Goal: Navigation & Orientation: Find specific page/section

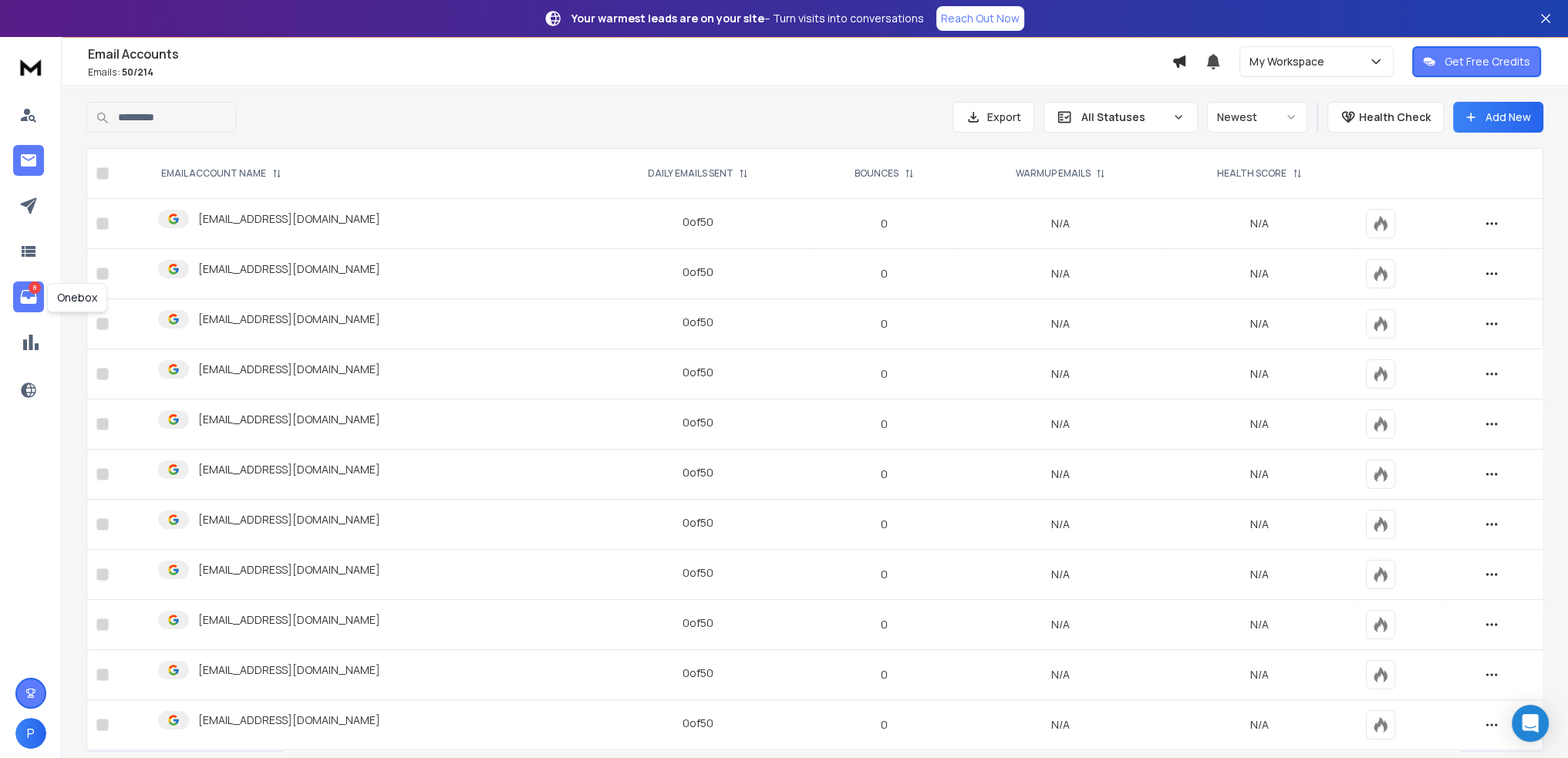
click at [30, 295] on icon at bounding box center [28, 296] width 18 height 18
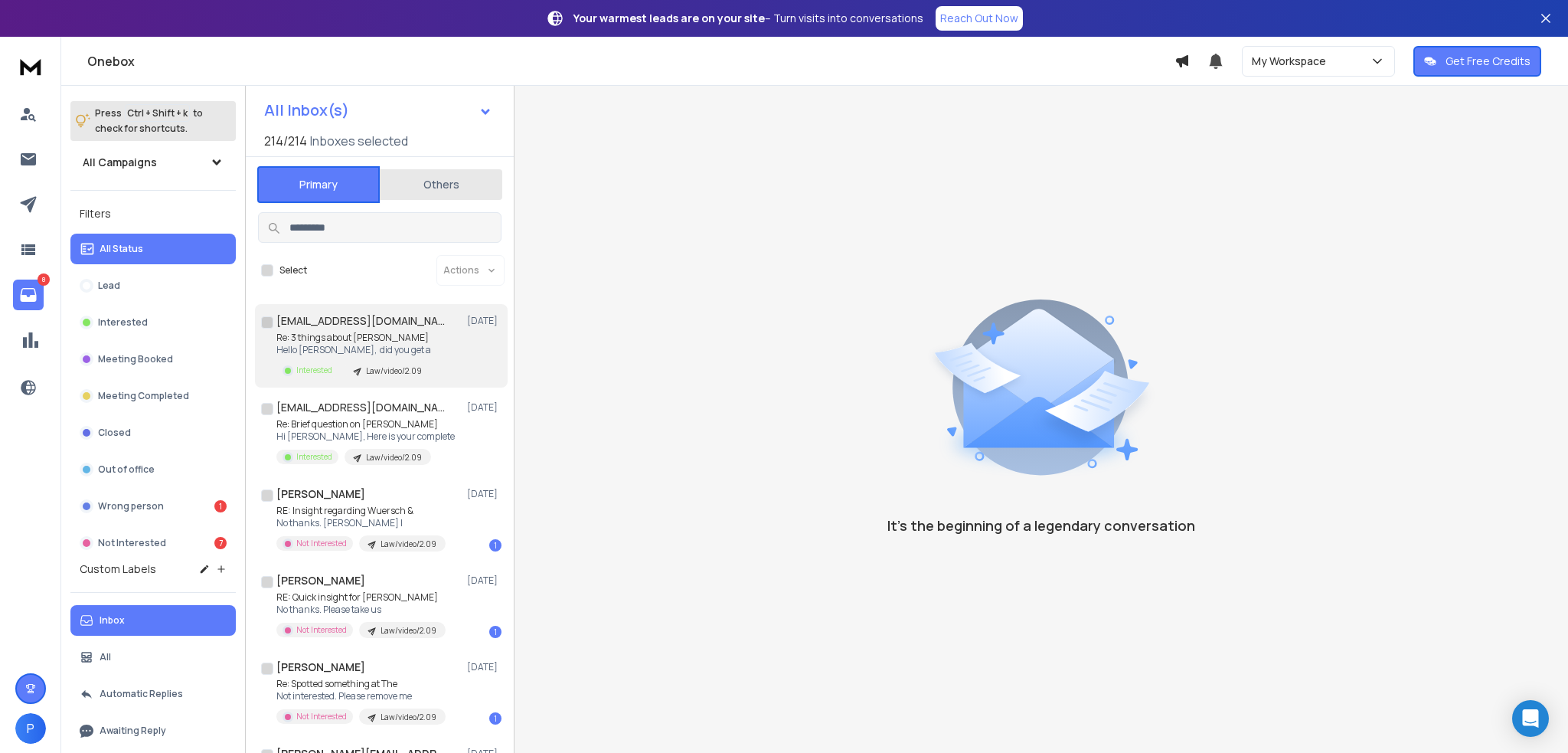
click at [425, 332] on p "Re: 3 things about [PERSON_NAME]" at bounding box center [354, 338] width 155 height 12
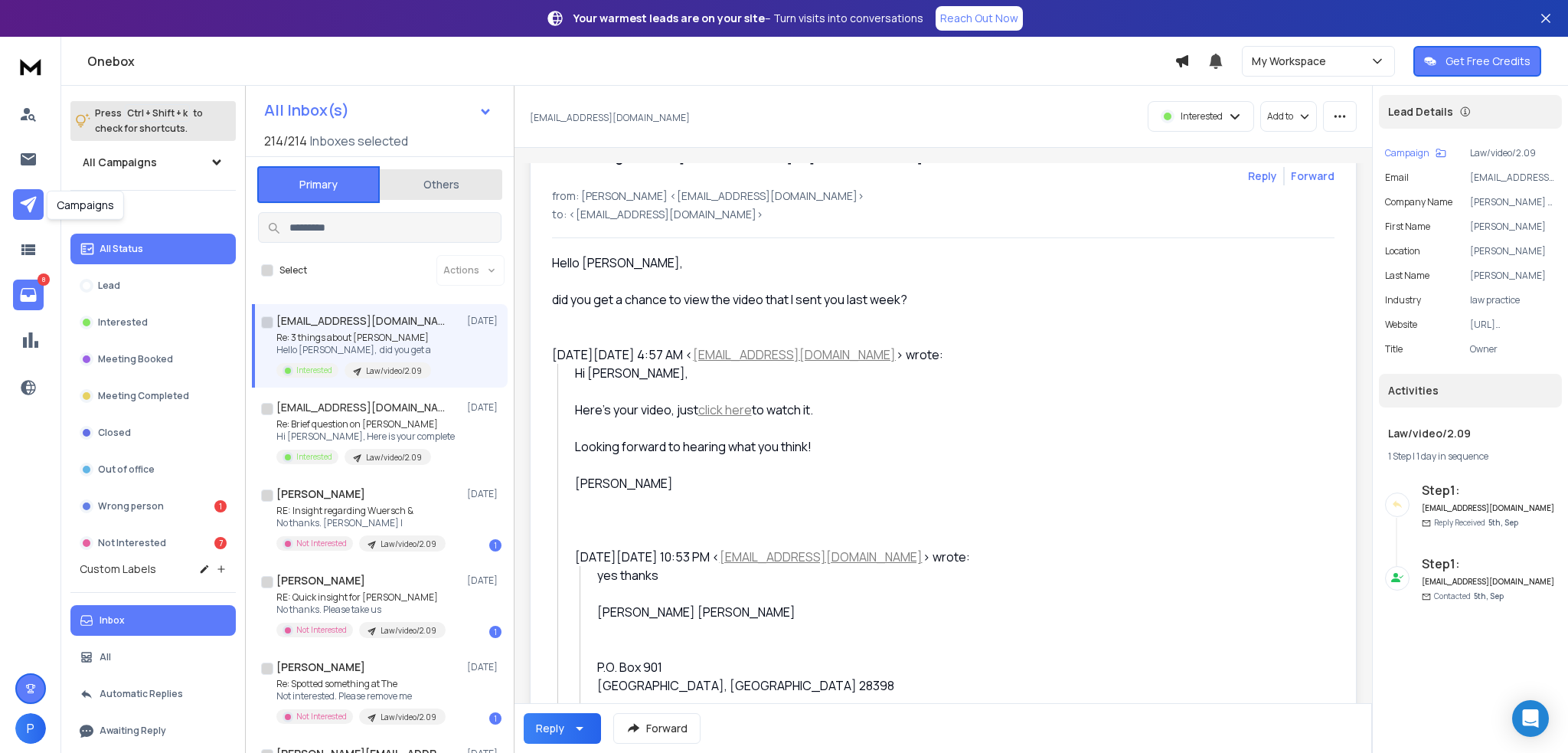
click at [34, 204] on icon at bounding box center [28, 204] width 18 height 18
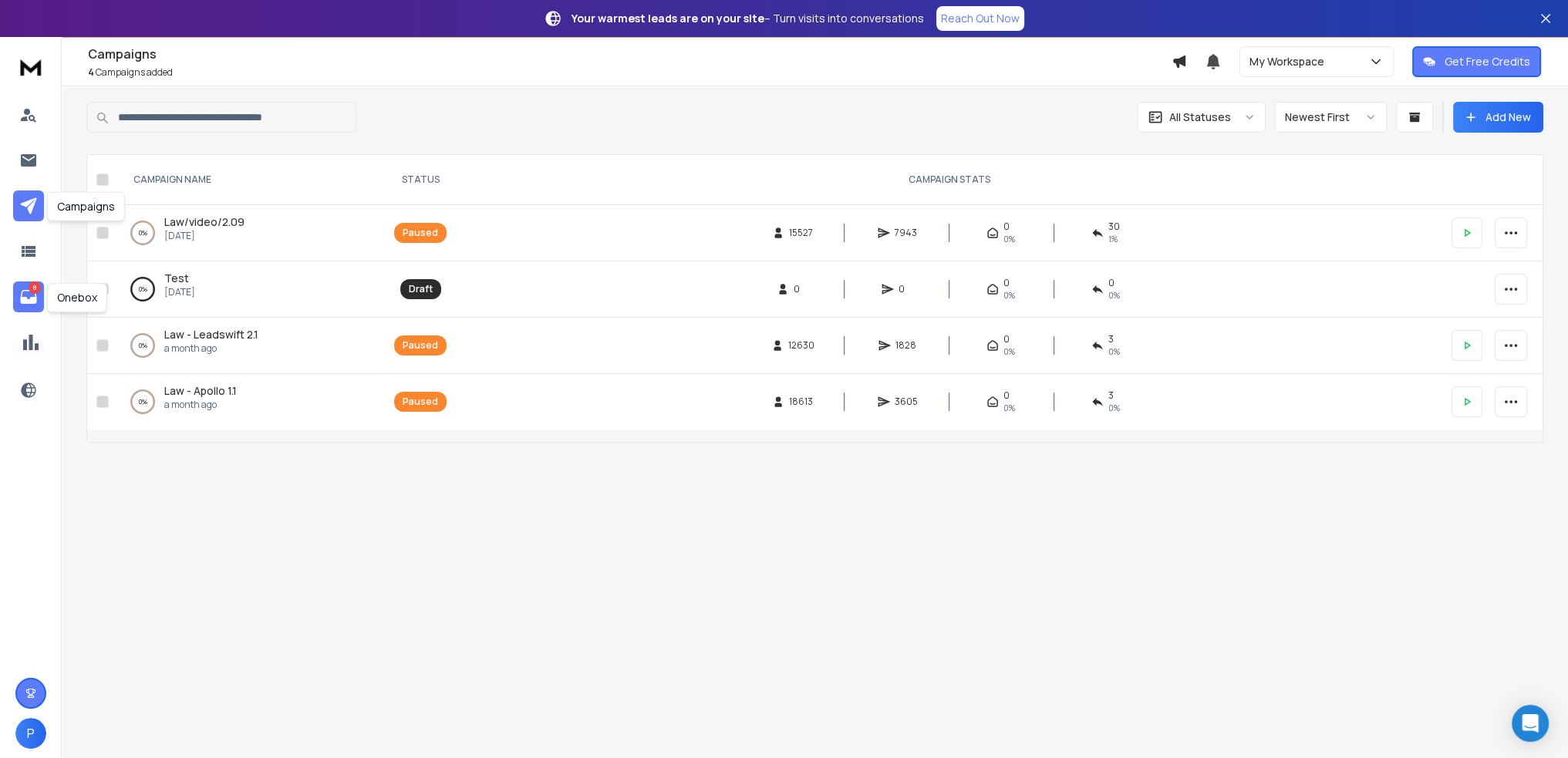
click at [15, 291] on link "8" at bounding box center [28, 296] width 31 height 31
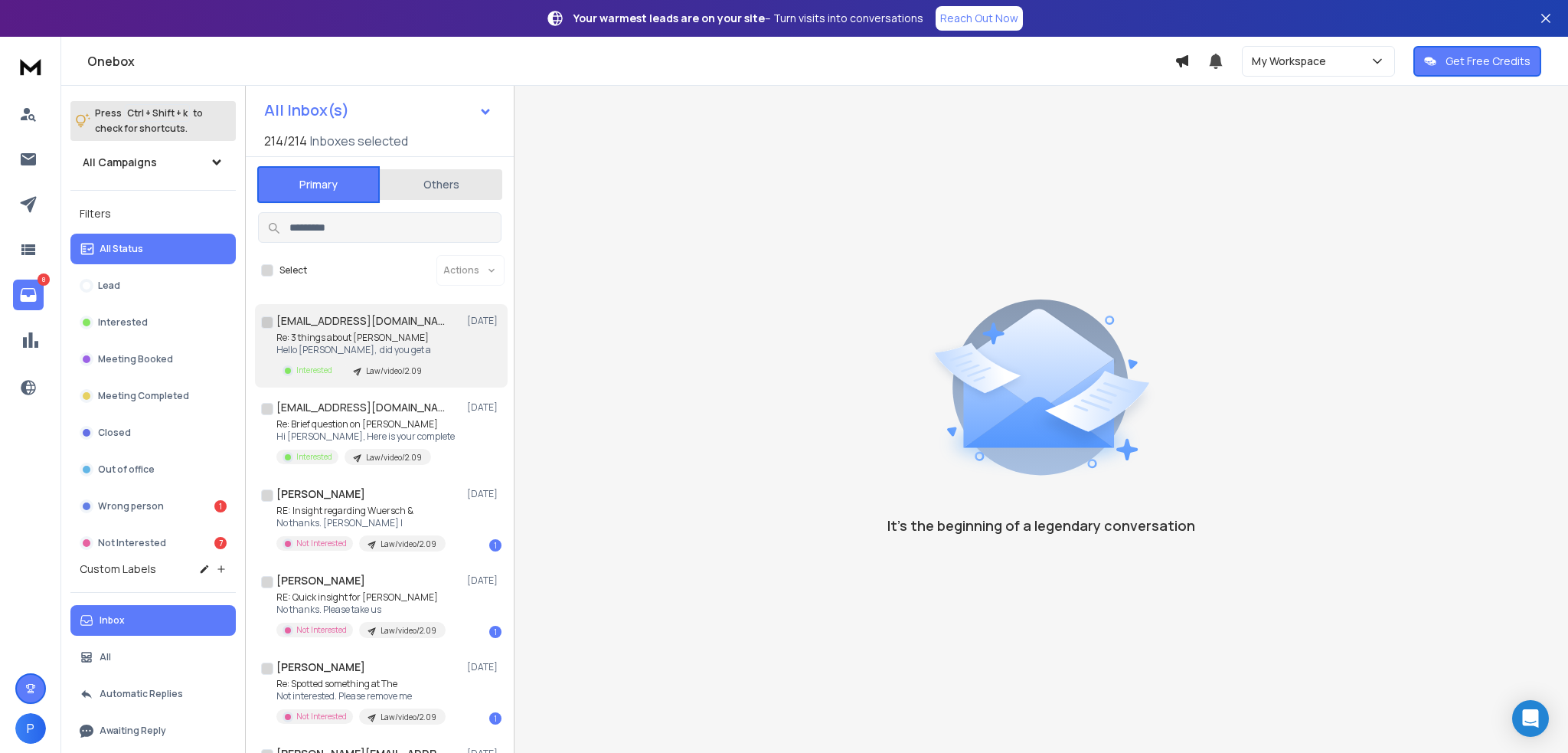
click at [437, 326] on h1 "[EMAIL_ADDRESS][DOMAIN_NAME]" at bounding box center [361, 321] width 168 height 16
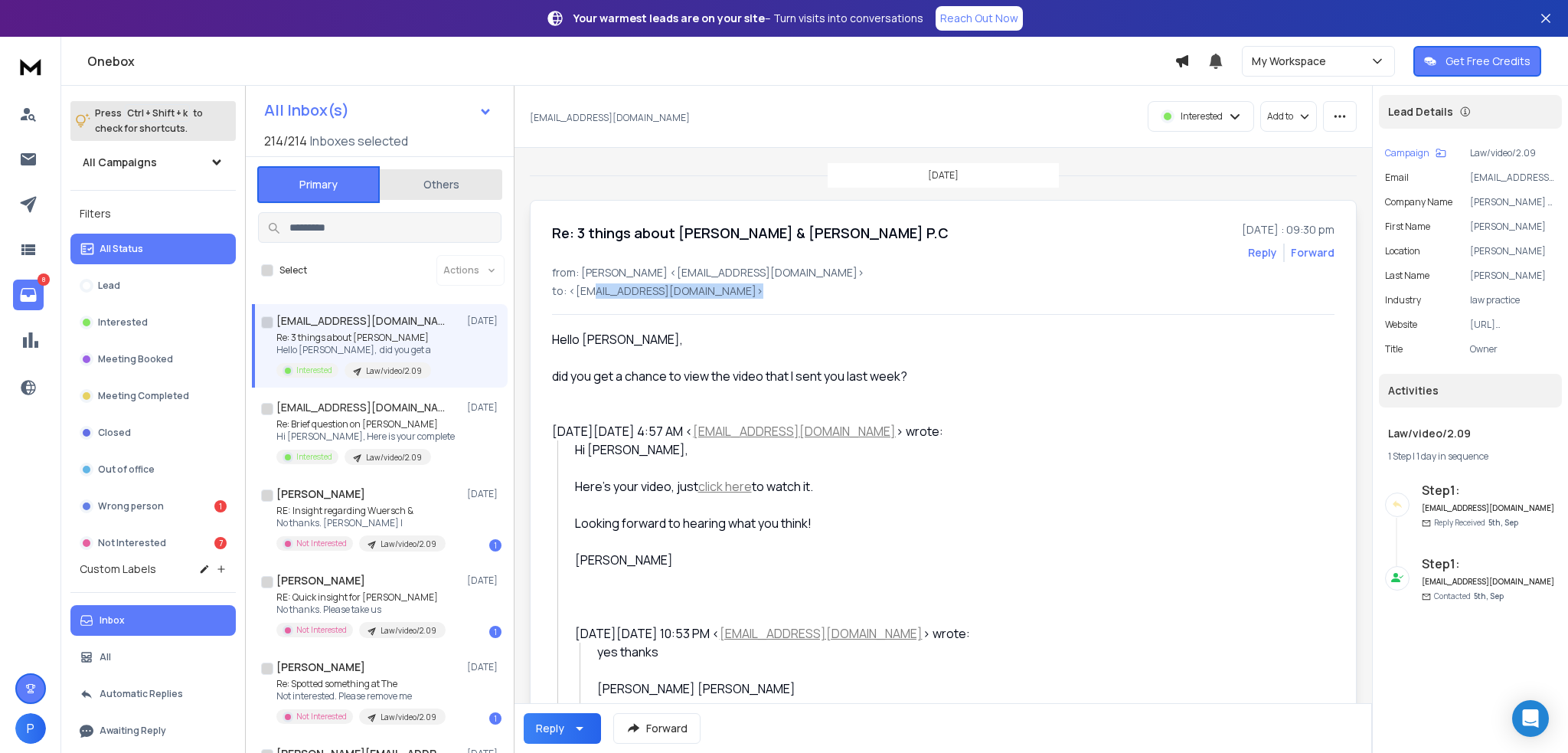
drag, startPoint x: 593, startPoint y: 287, endPoint x: 753, endPoint y: 287, distance: 160.0
click at [753, 287] on p "to: <[EMAIL_ADDRESS][DOMAIN_NAME]>" at bounding box center [943, 291] width 782 height 16
